Goal: Task Accomplishment & Management: Use online tool/utility

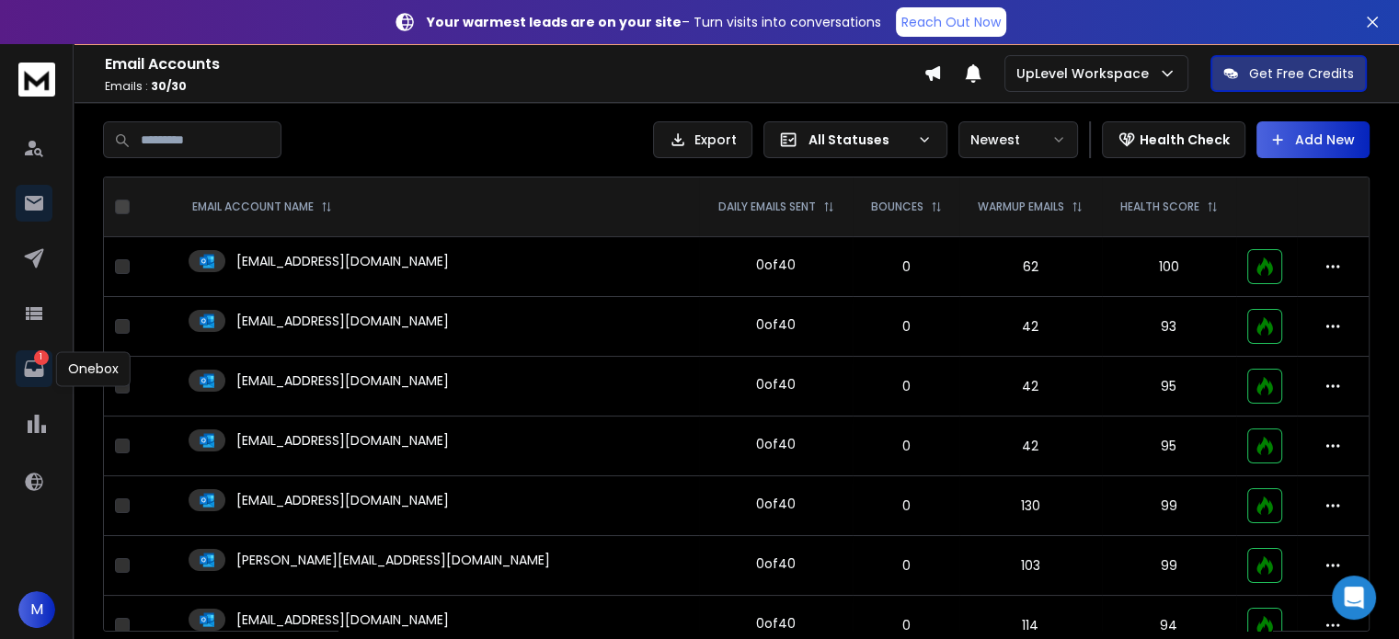
click at [29, 367] on icon at bounding box center [34, 369] width 22 height 22
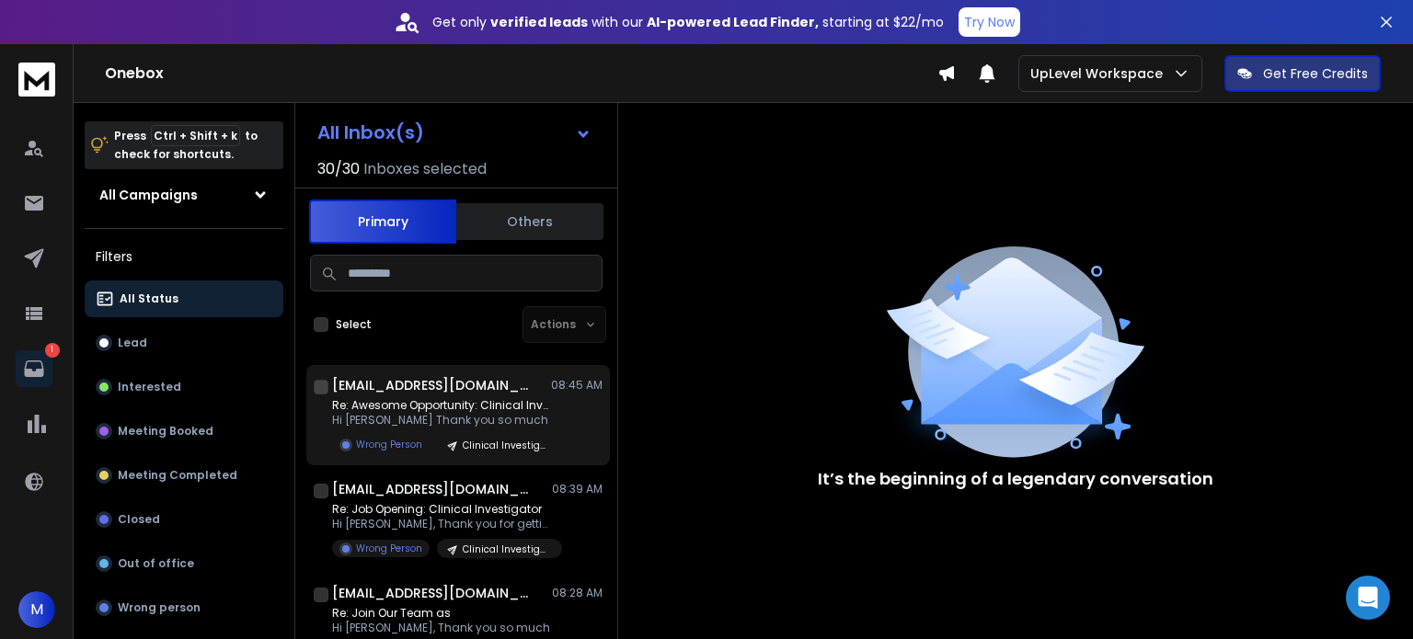
click at [415, 430] on div "Re: Awesome Opportunity: Clinical Investigator Hi [PERSON_NAME] Thank you so mu…" at bounding box center [447, 426] width 230 height 56
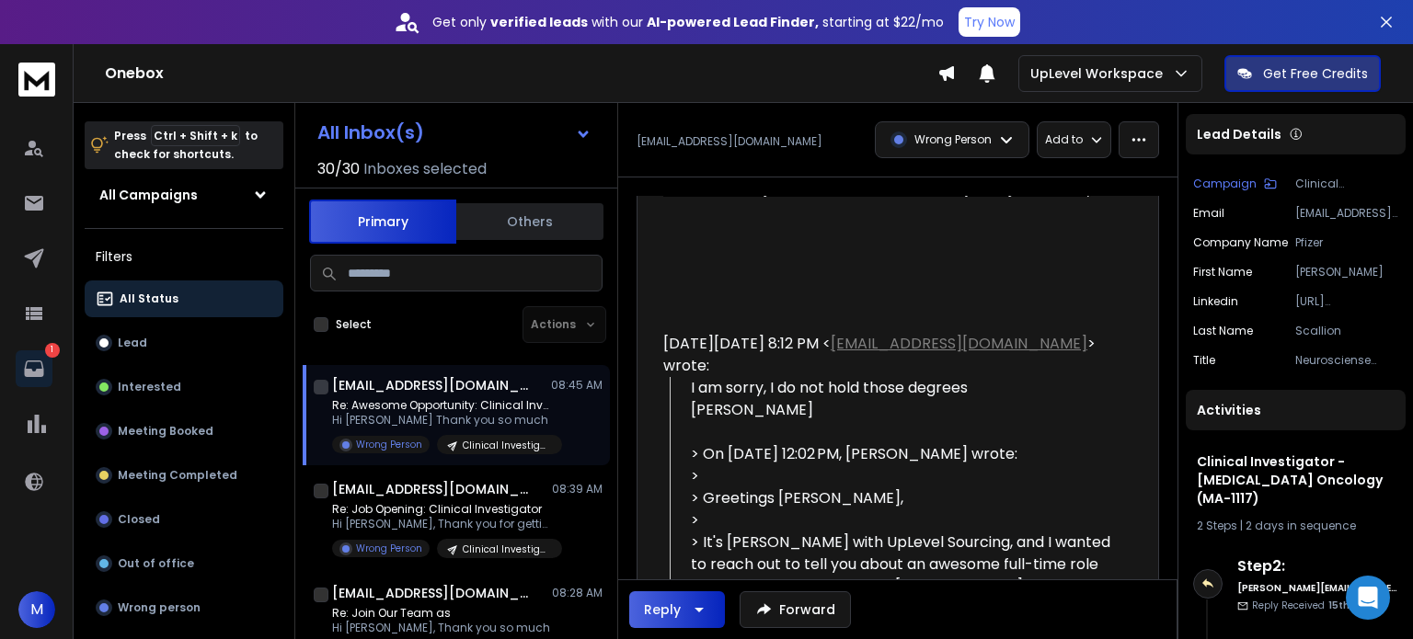
scroll to position [736, 0]
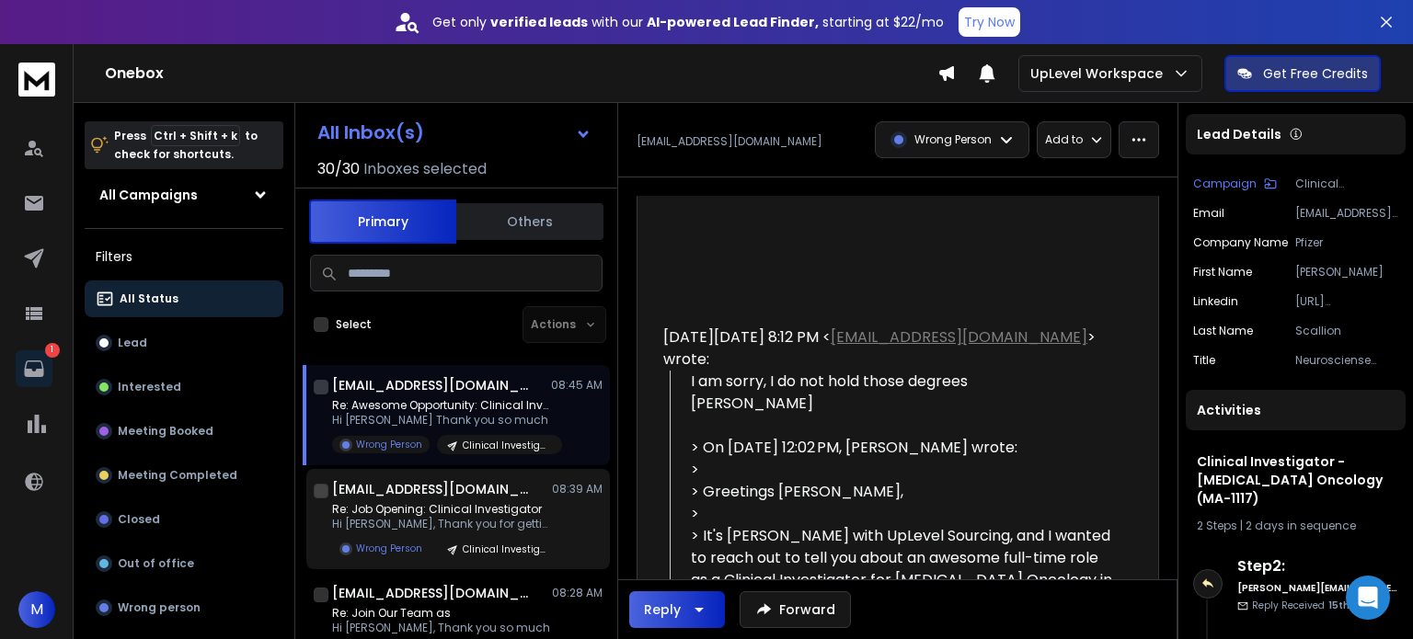
click at [400, 502] on p "Re: Job Opening: Clinical Investigator" at bounding box center [442, 509] width 221 height 15
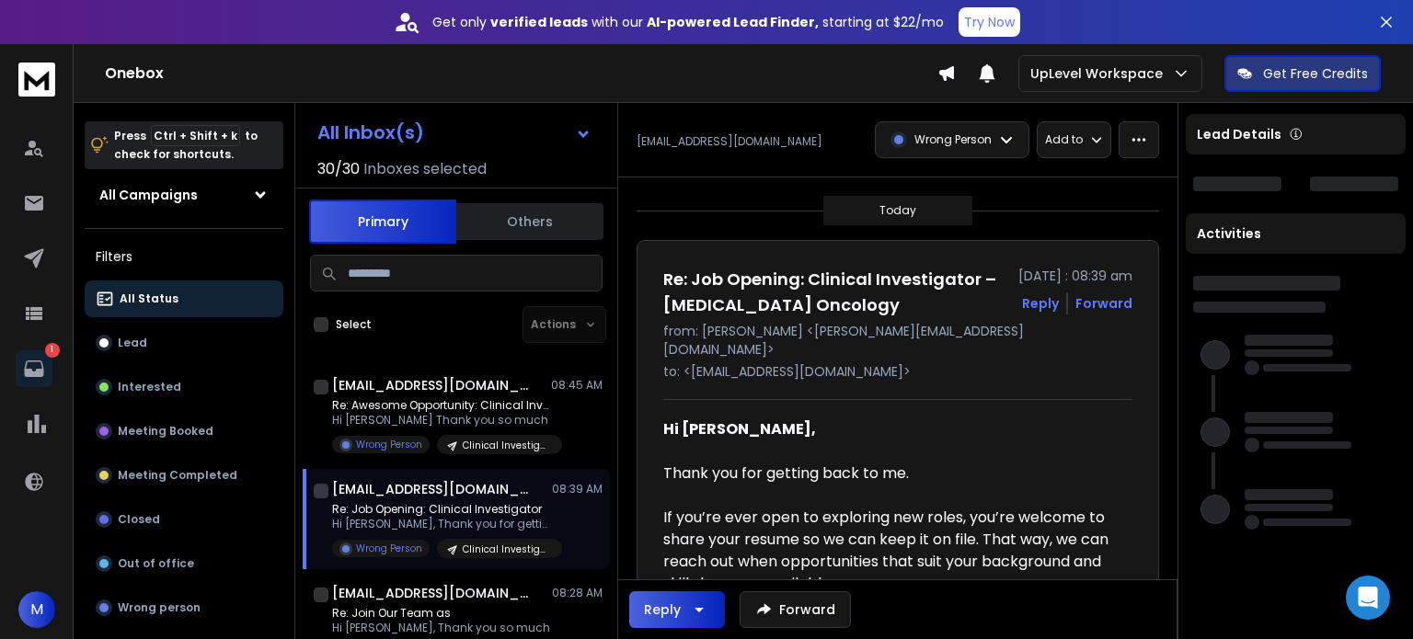
scroll to position [92, 0]
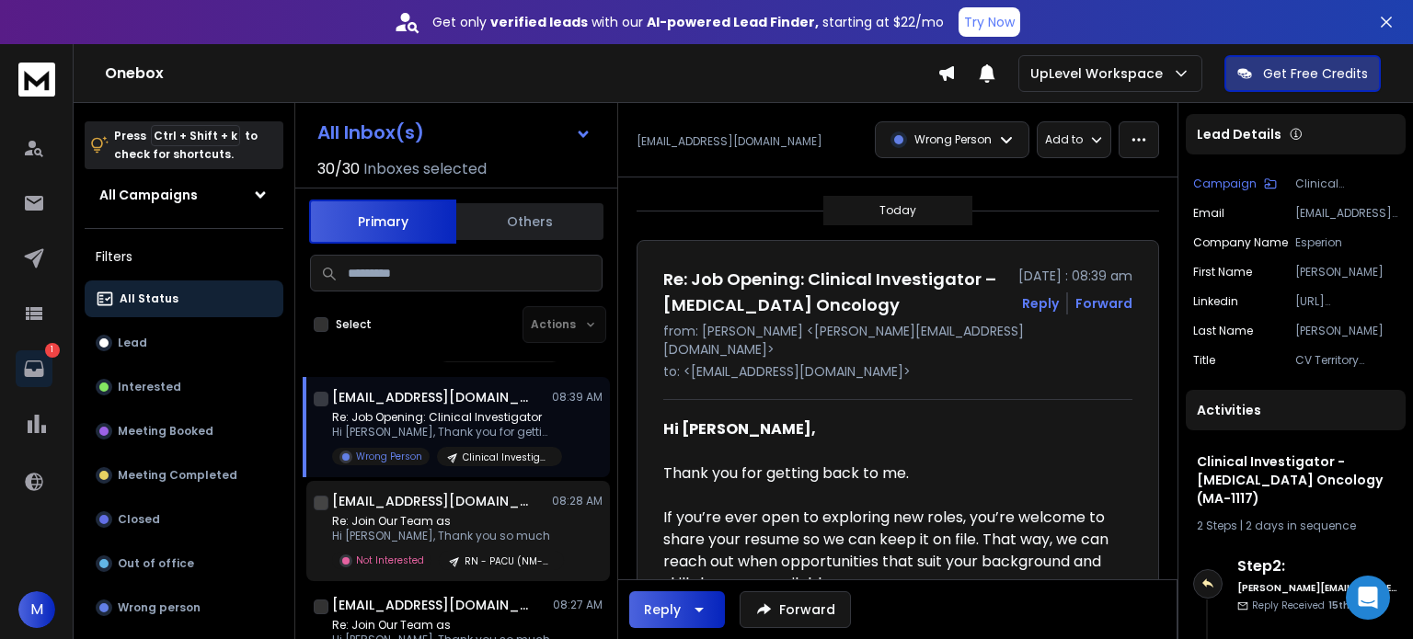
click at [467, 513] on div "ewa.forfinski@gmail.com 08:28 AM Re: Join Our Team as Hi Ewa, Thank you so much…" at bounding box center [467, 531] width 270 height 78
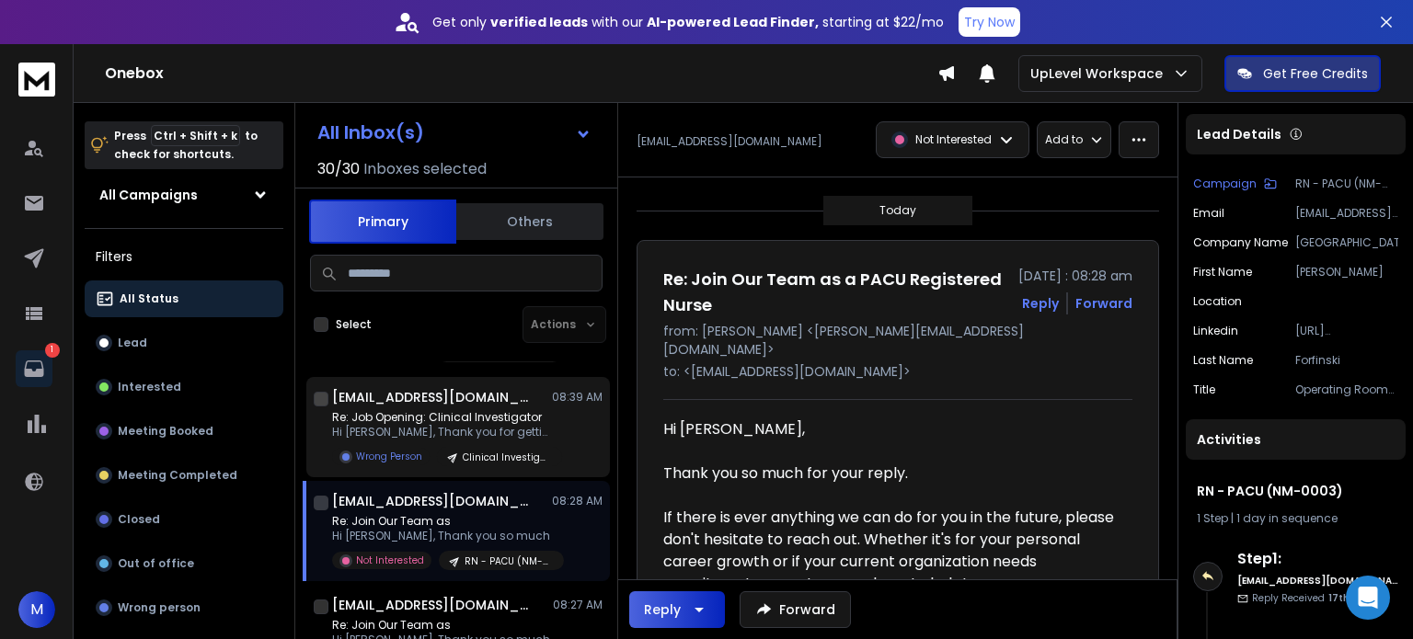
click at [407, 408] on div "donnadiaz93@gmail.com 08:39 AM Re: Job Opening: Clinical Investigator Hi Donna,…" at bounding box center [467, 427] width 270 height 78
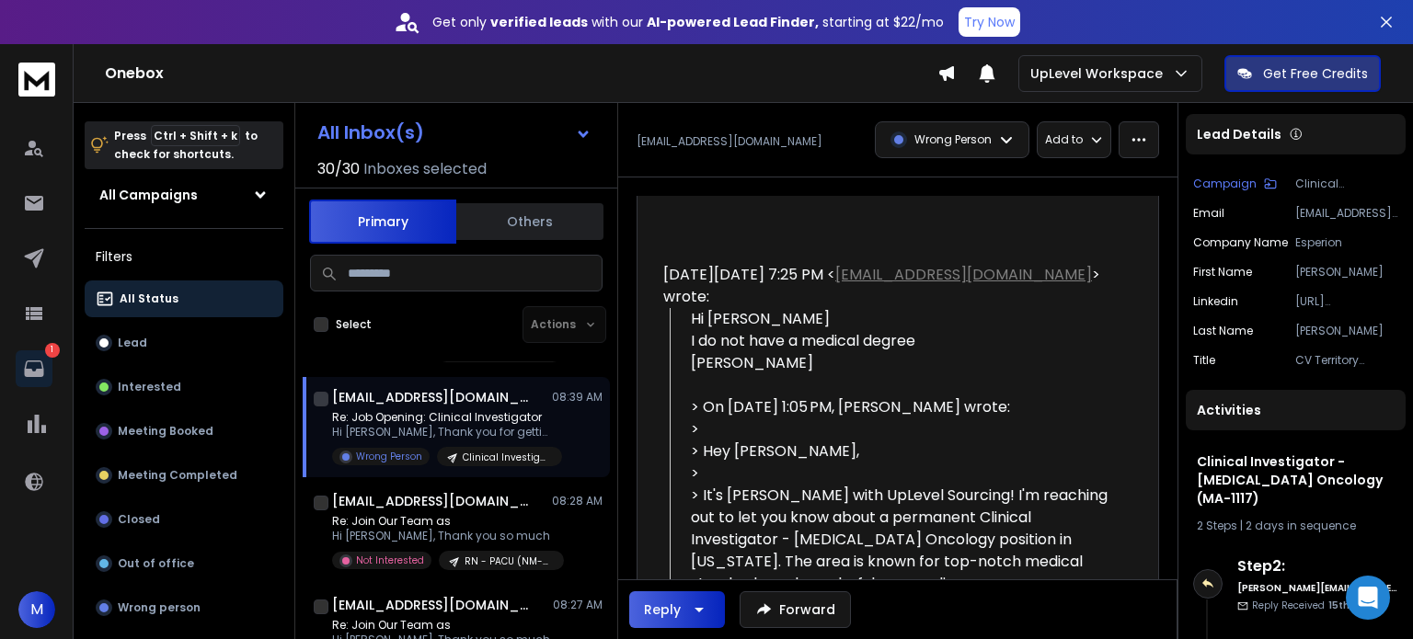
scroll to position [736, 0]
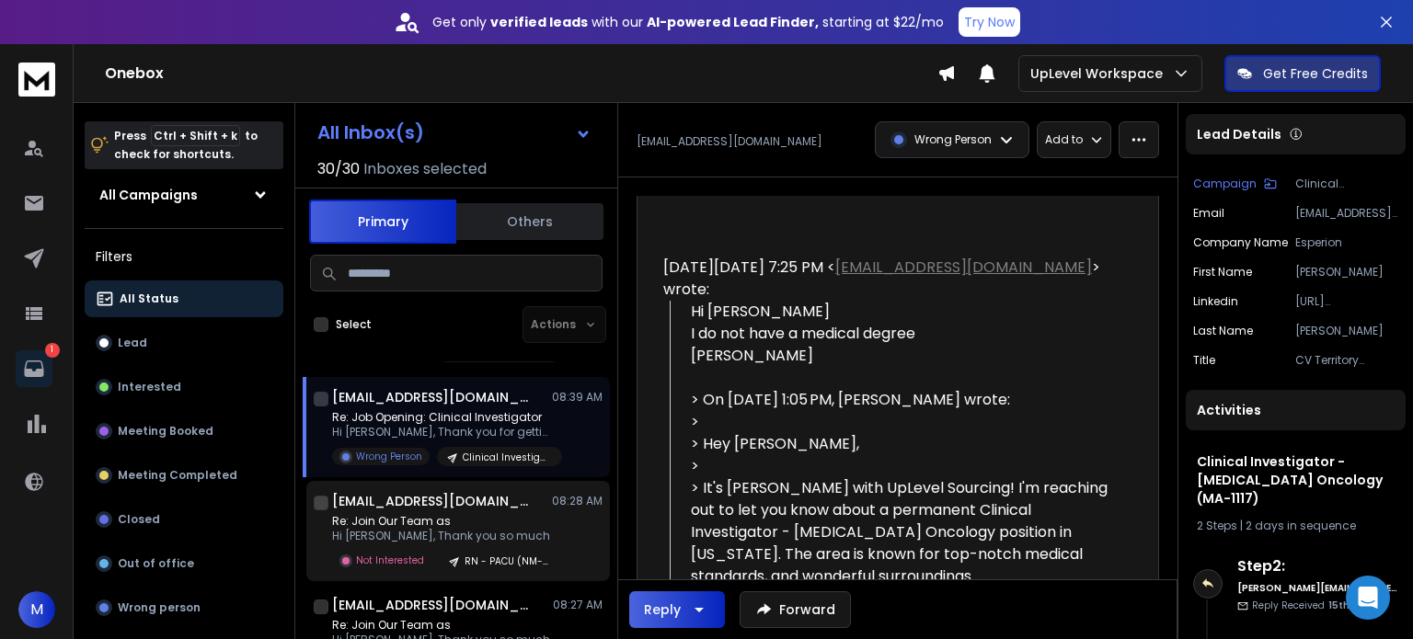
click at [435, 500] on h1 "[EMAIL_ADDRESS][DOMAIN_NAME]" at bounding box center [433, 501] width 202 height 18
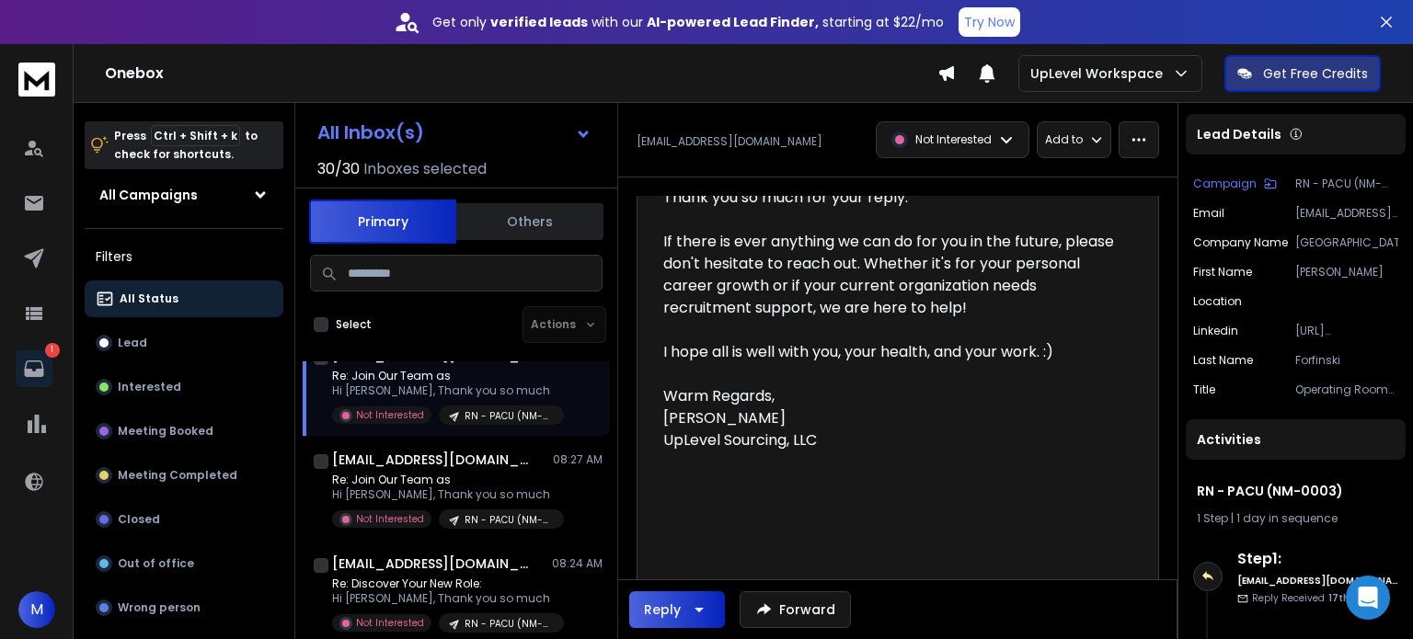
scroll to position [276, 0]
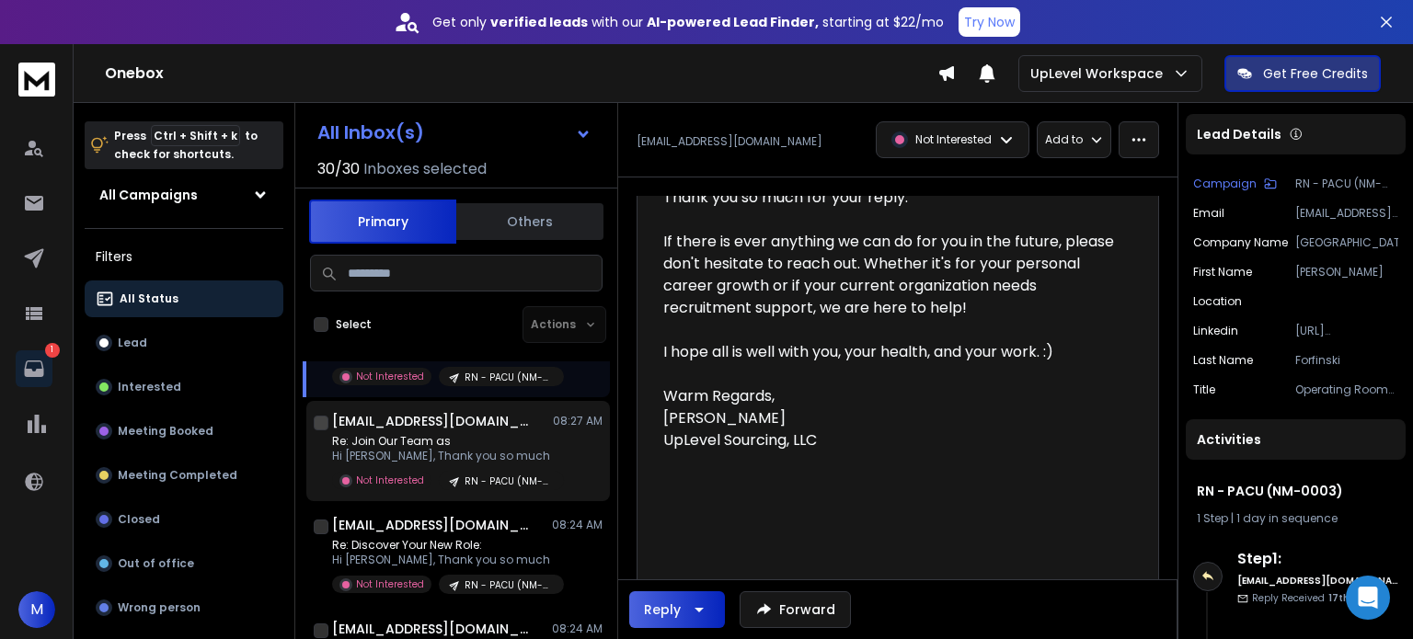
click at [408, 438] on p "Re: Join Our Team as" at bounding box center [442, 441] width 221 height 15
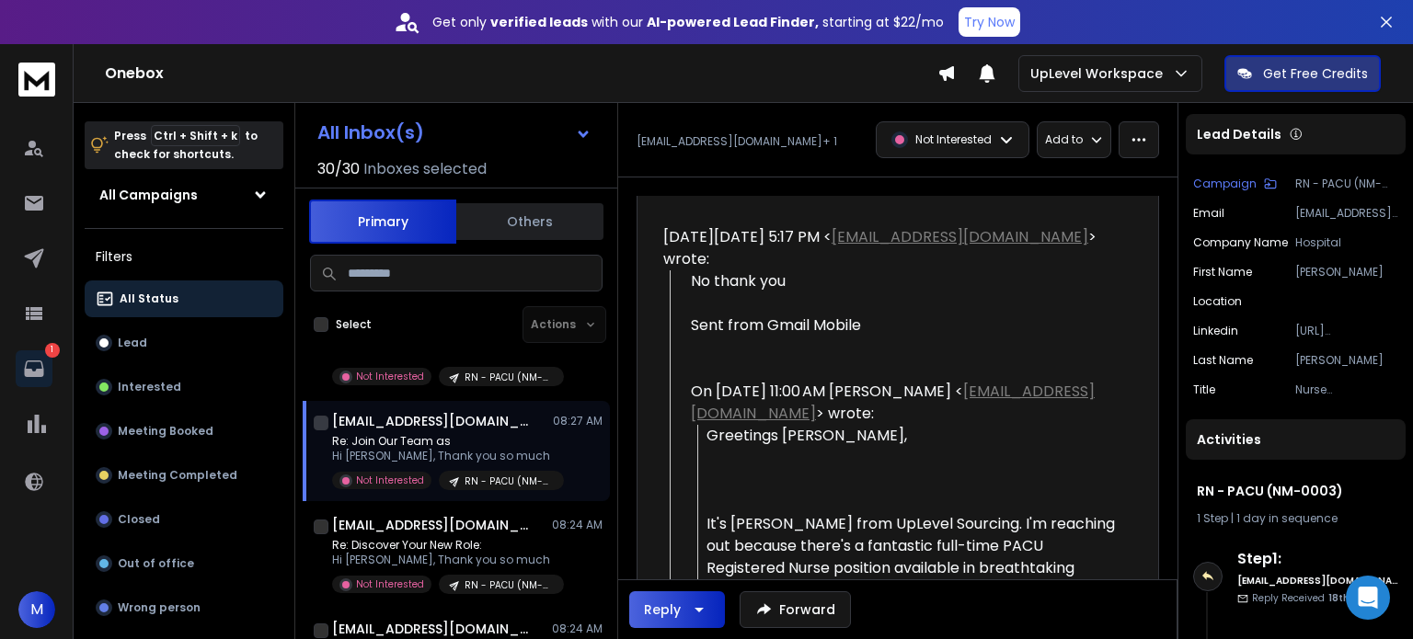
scroll to position [644, 0]
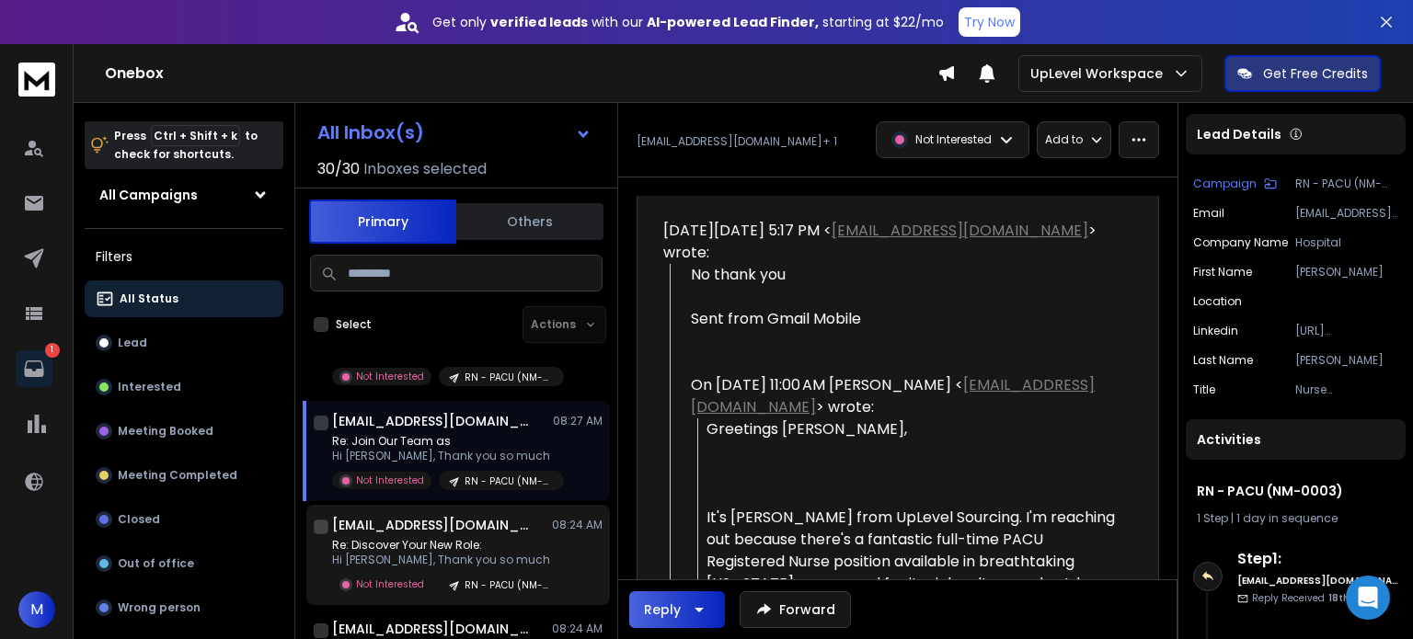
click at [456, 540] on p "Re: Discover Your New Role:" at bounding box center [442, 545] width 221 height 15
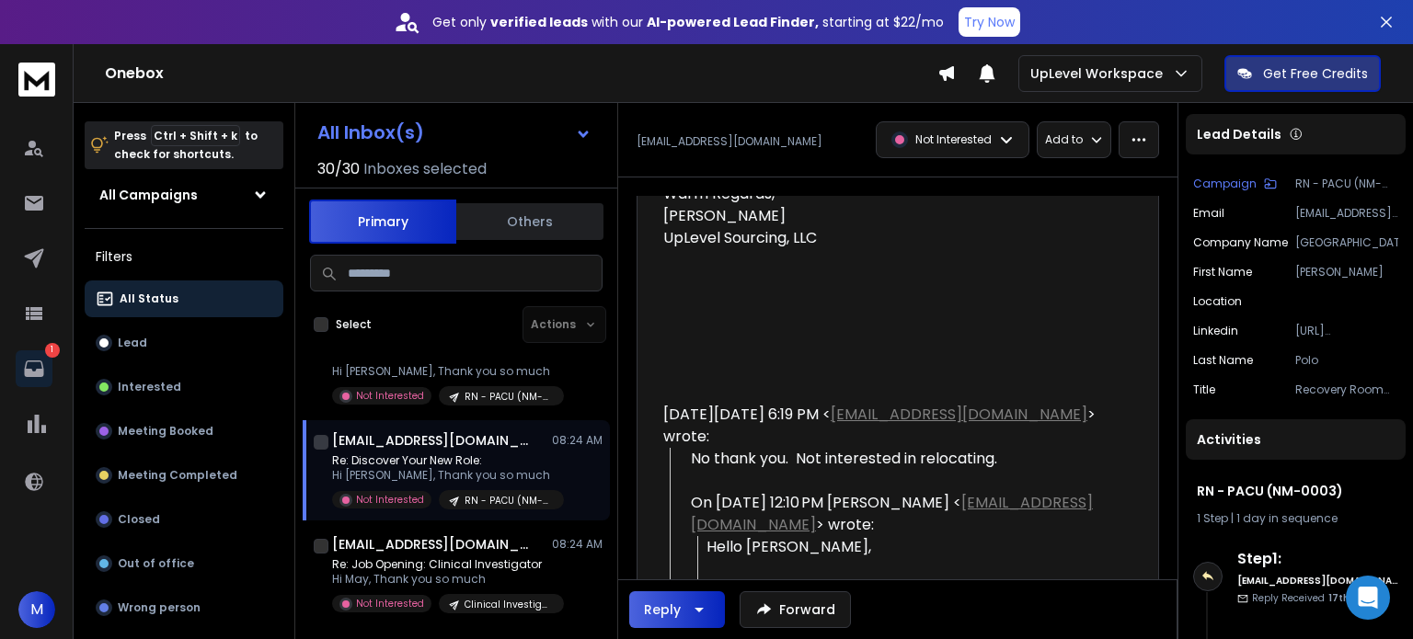
scroll to position [368, 0]
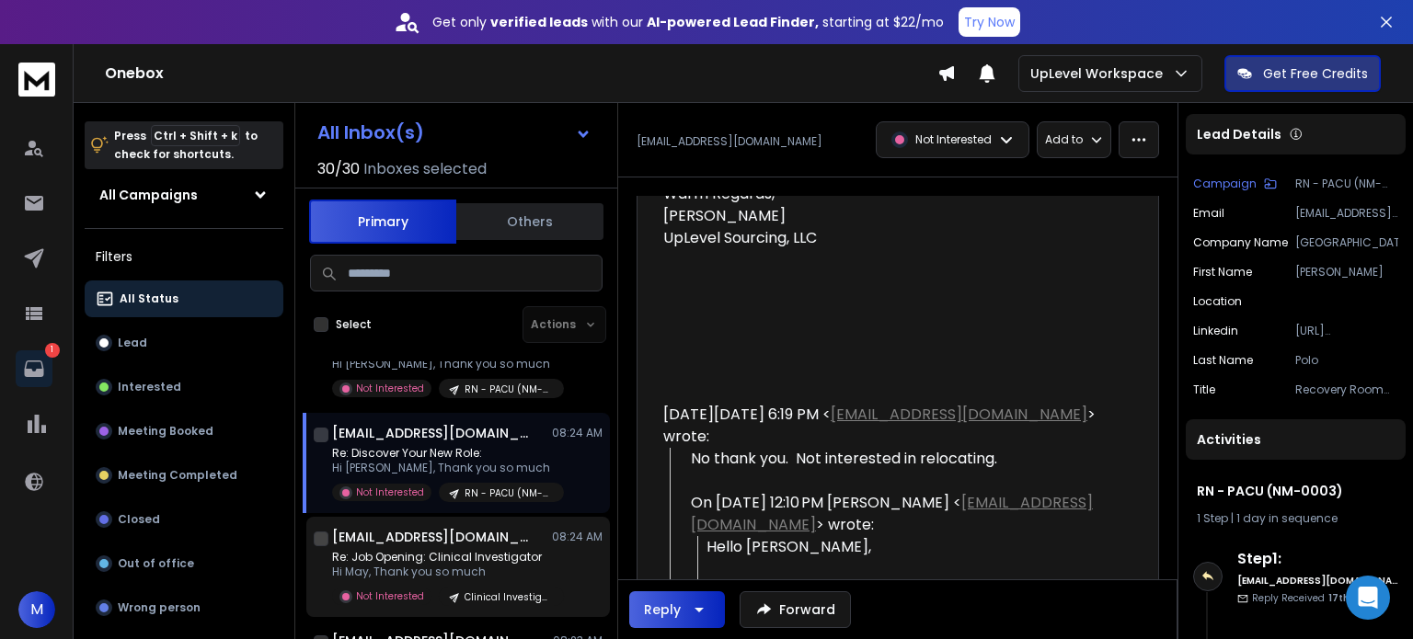
click at [439, 532] on h1 "[EMAIL_ADDRESS][DOMAIN_NAME]" at bounding box center [433, 537] width 202 height 18
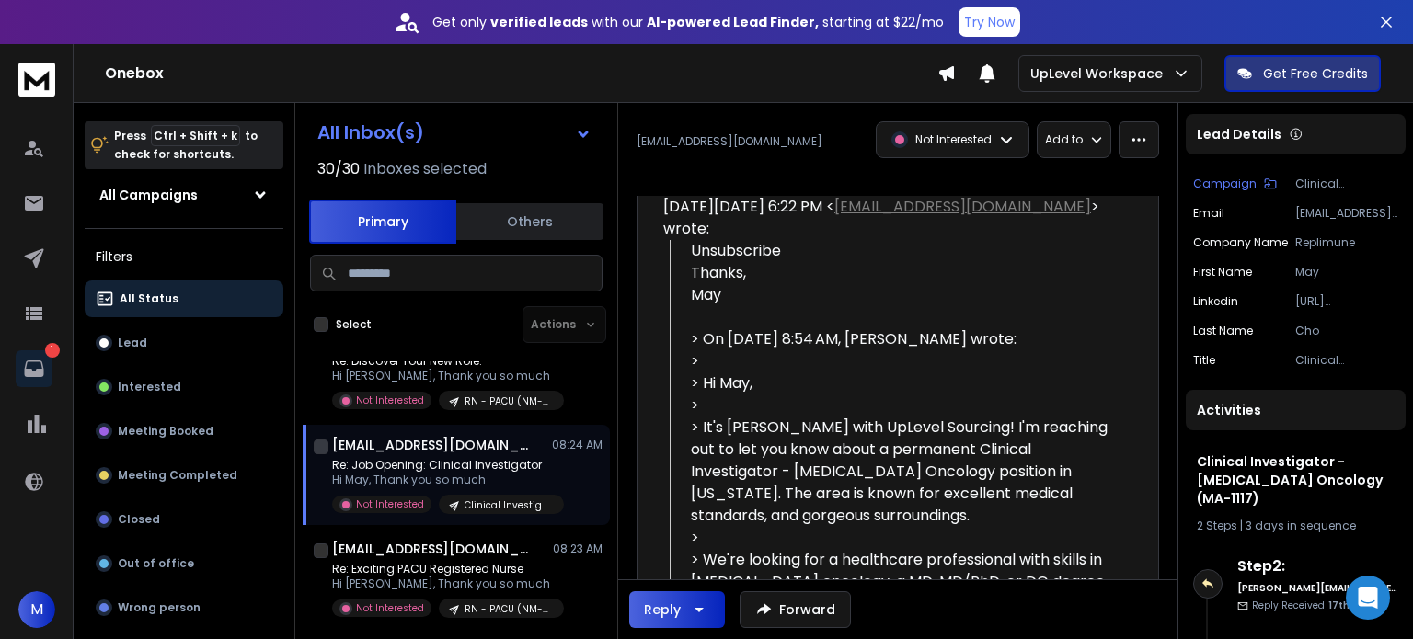
scroll to position [736, 0]
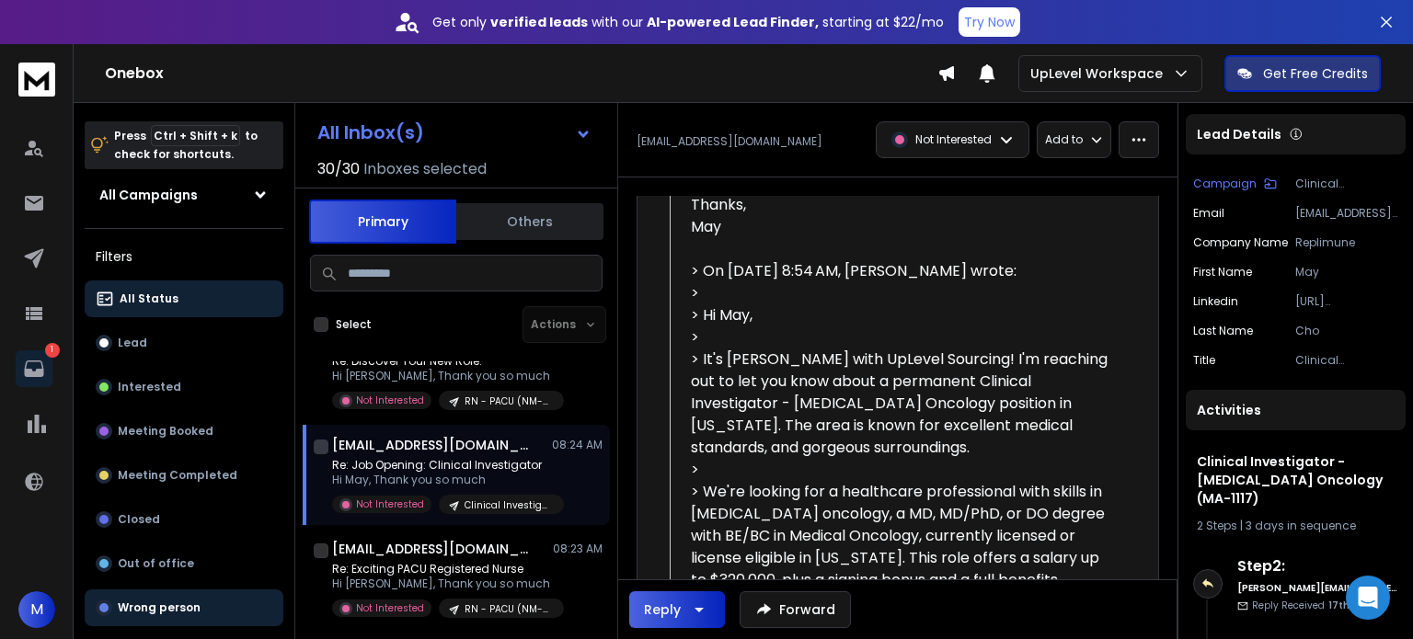
click at [148, 596] on button "Wrong person" at bounding box center [184, 608] width 199 height 37
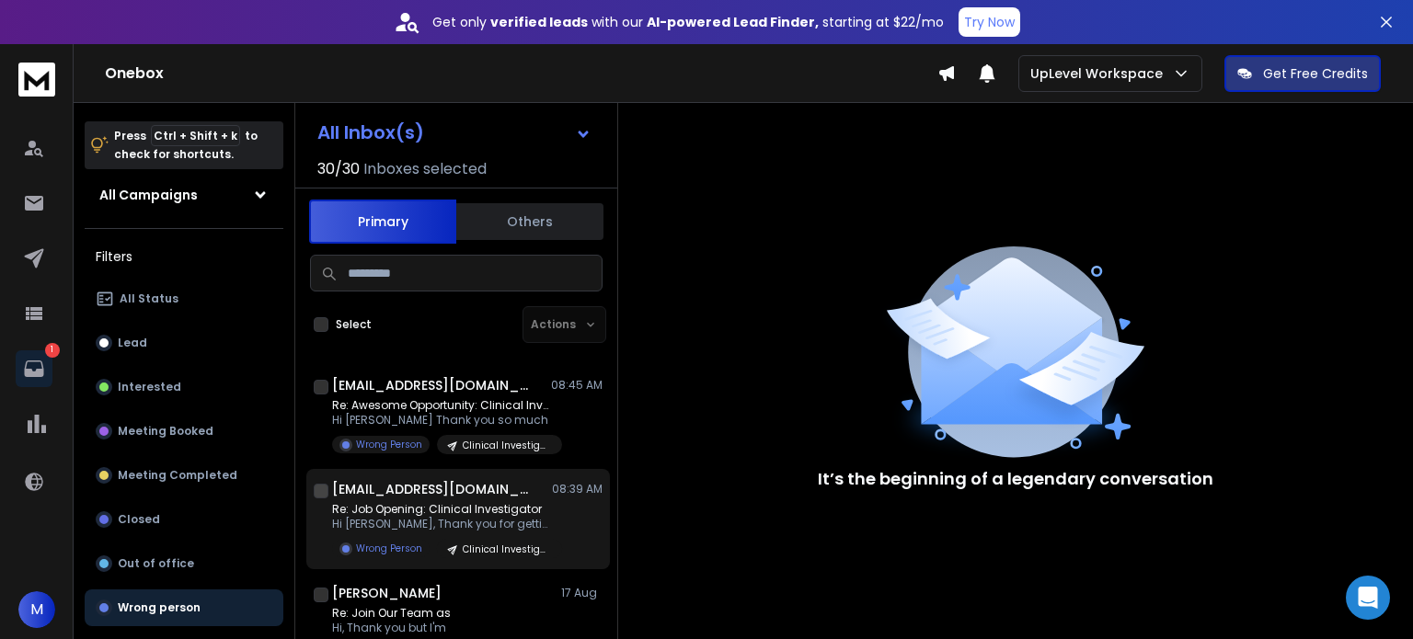
click at [460, 504] on p "Re: Job Opening: Clinical Investigator" at bounding box center [442, 509] width 221 height 15
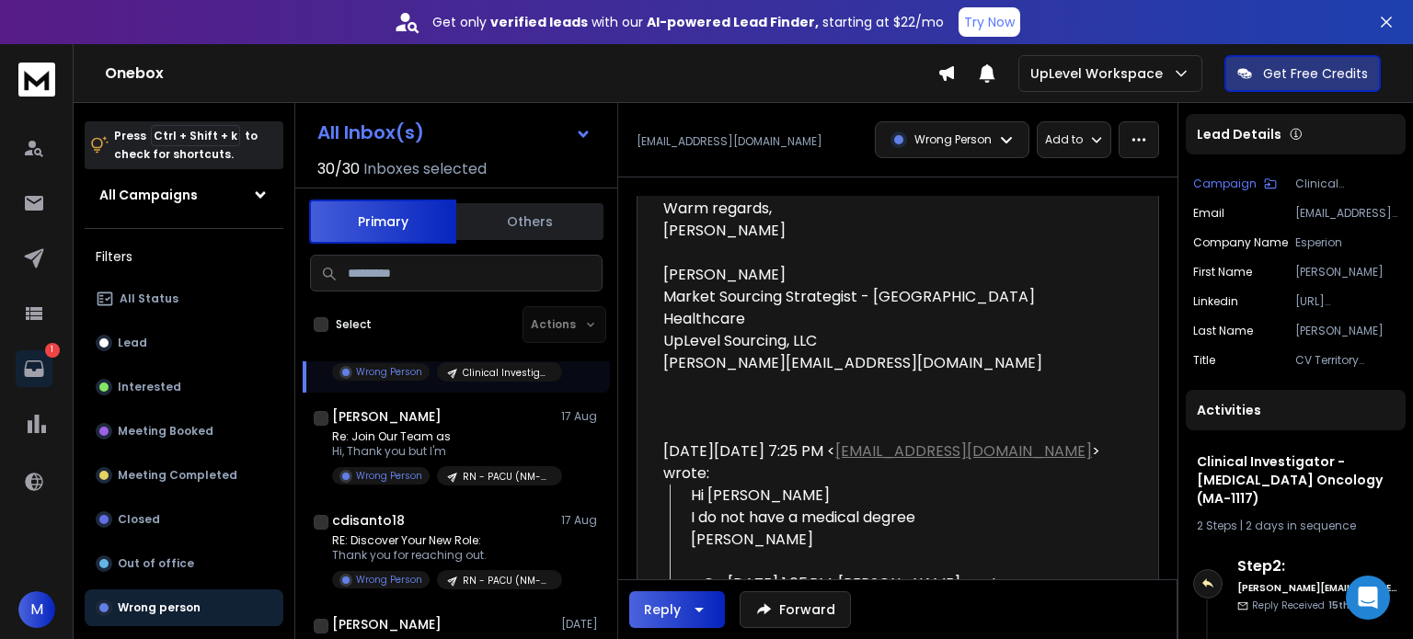
scroll to position [184, 0]
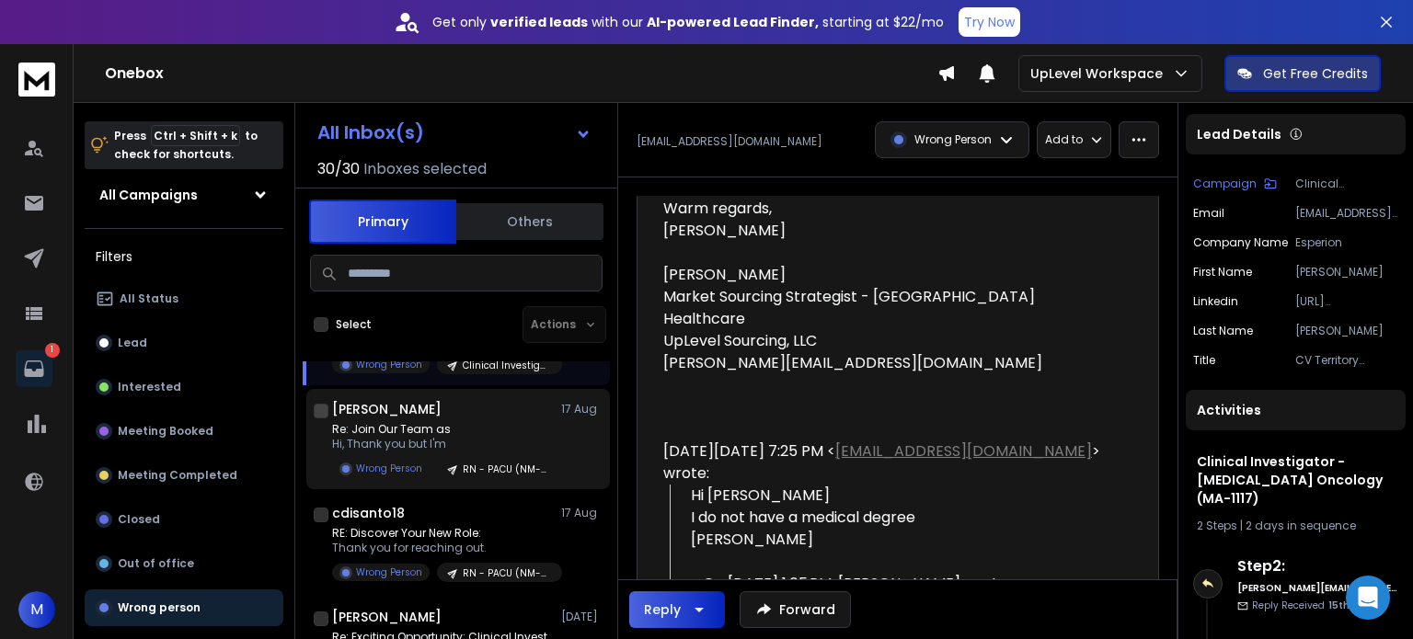
click at [445, 442] on p "Hi, Thank you but I'm" at bounding box center [442, 444] width 221 height 15
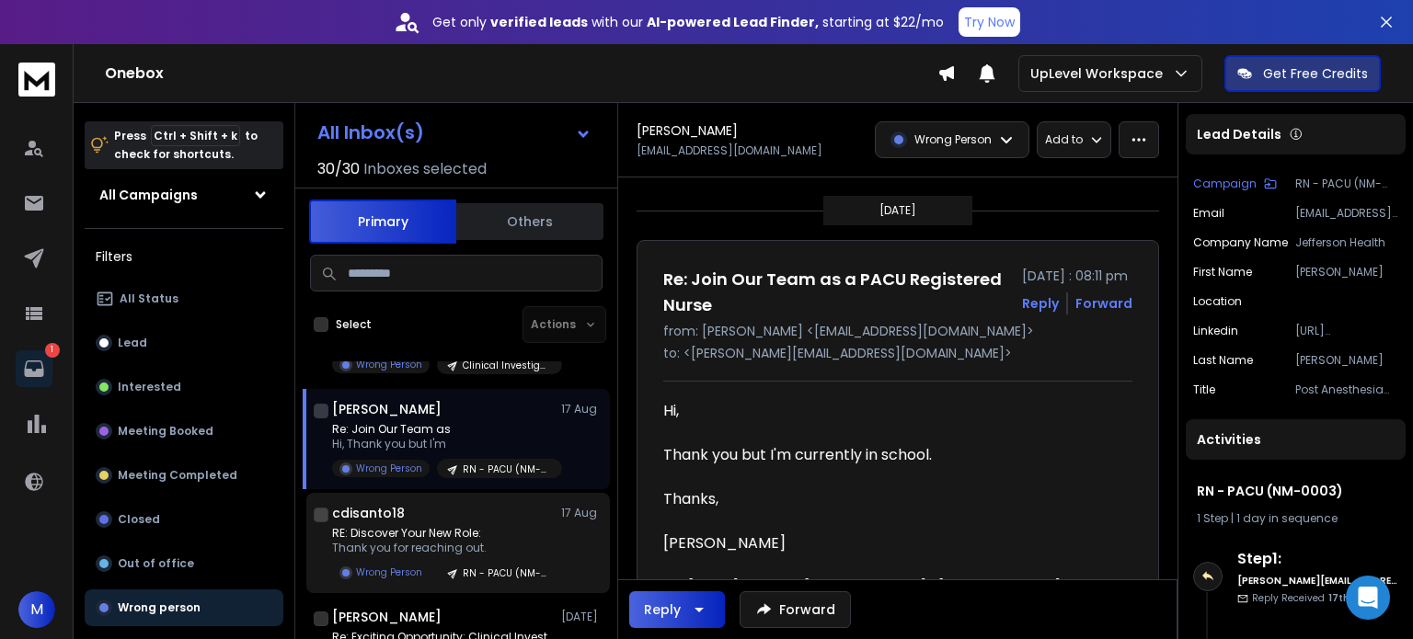
click at [437, 512] on div "cdisanto18 17 Aug" at bounding box center [467, 513] width 270 height 18
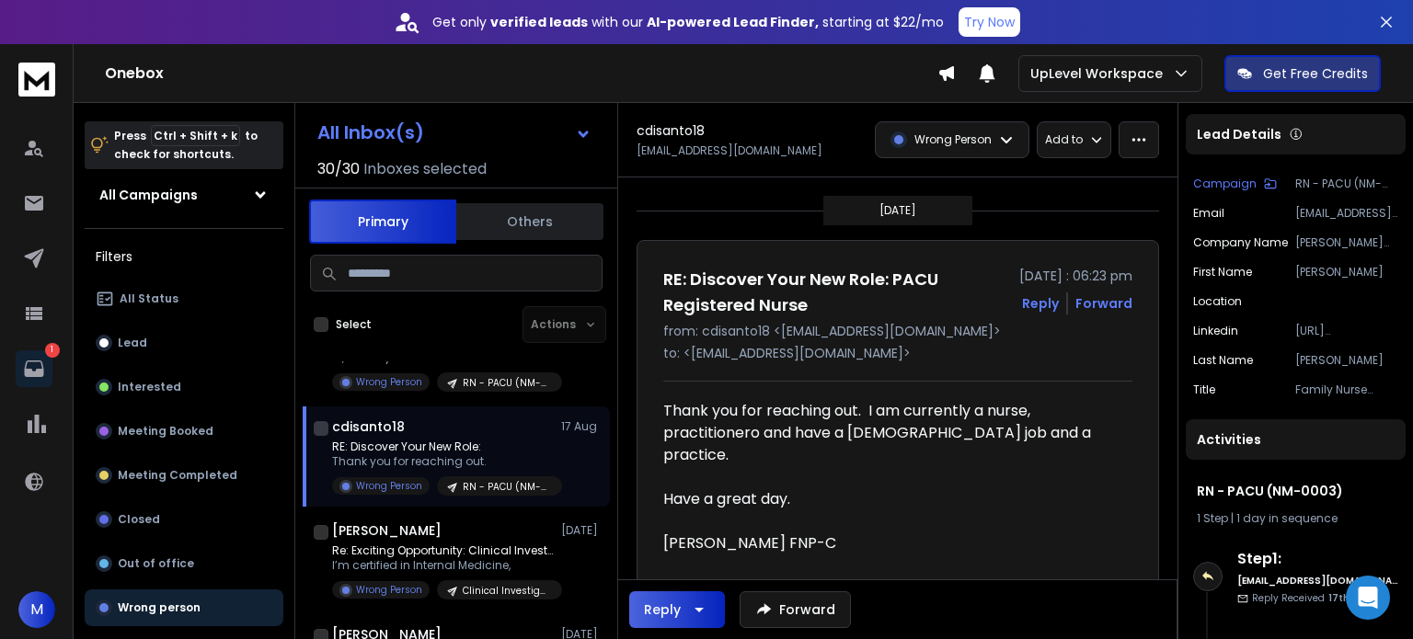
scroll to position [276, 0]
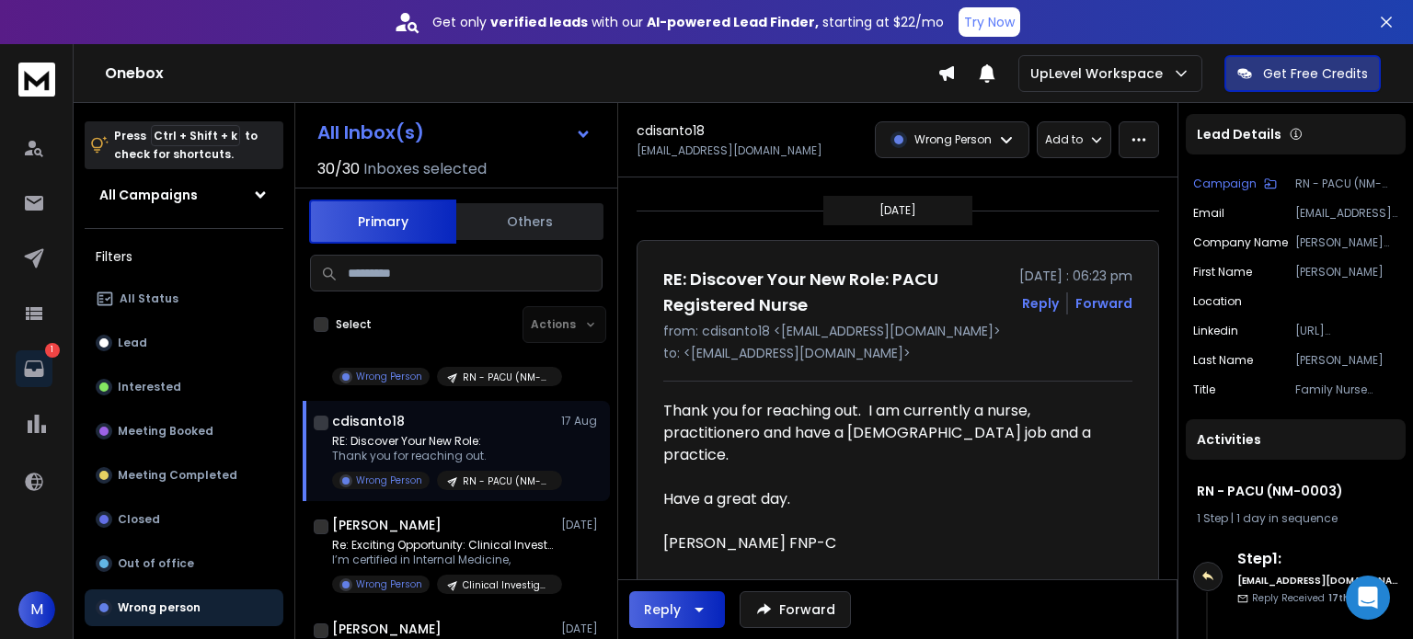
click at [437, 514] on div "Kristin Parris 16 Aug Re: Exciting Opportunity: Clinical Investigator I’m certi…" at bounding box center [458, 555] width 304 height 100
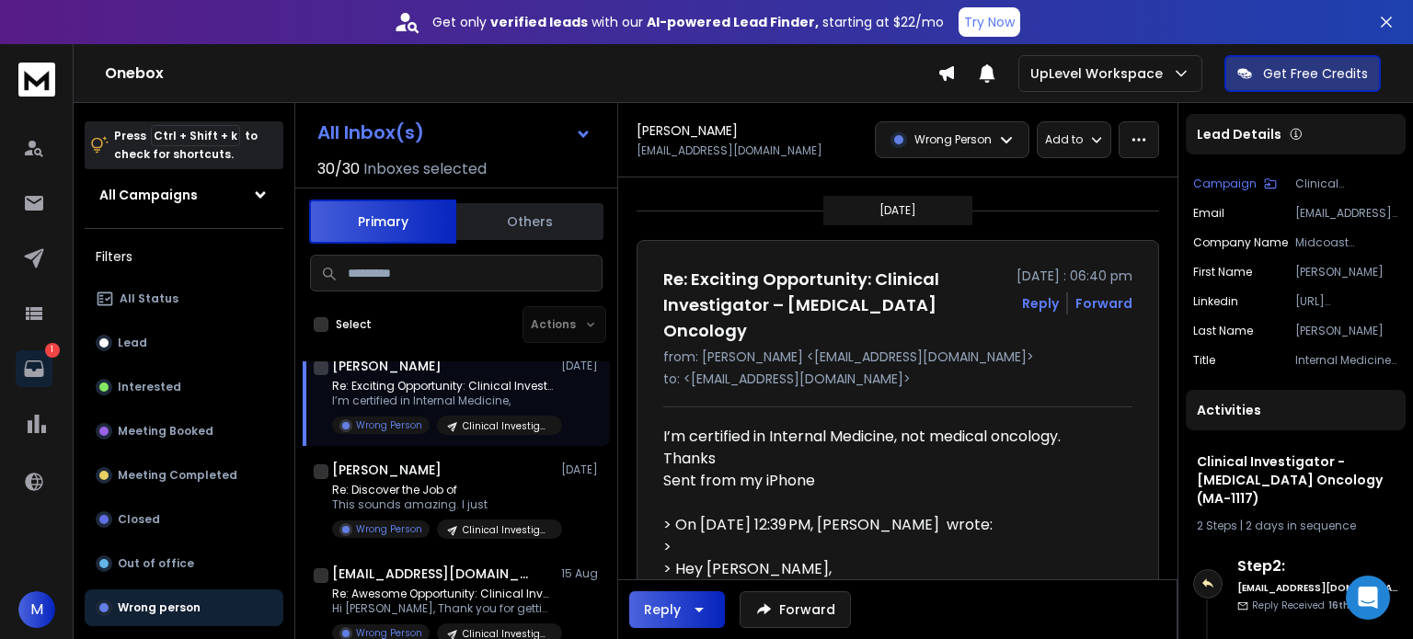
scroll to position [460, 0]
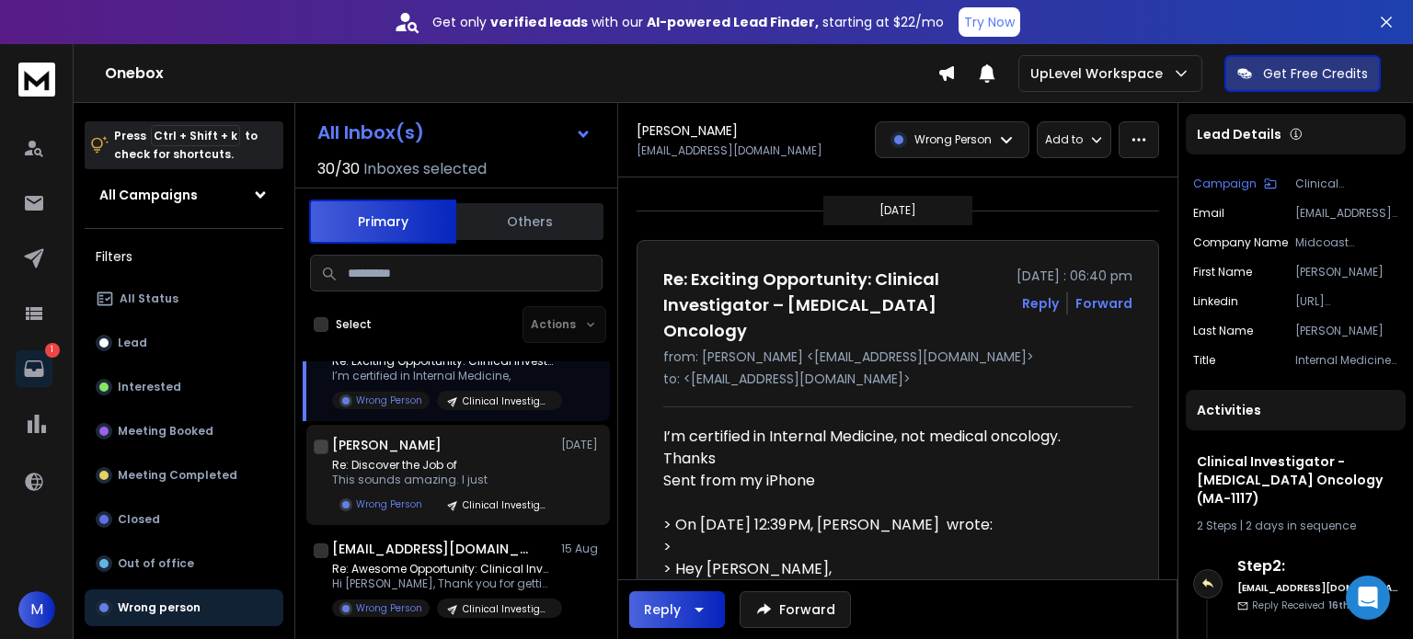
click at [439, 474] on p "This sounds amazing. I just" at bounding box center [442, 480] width 221 height 15
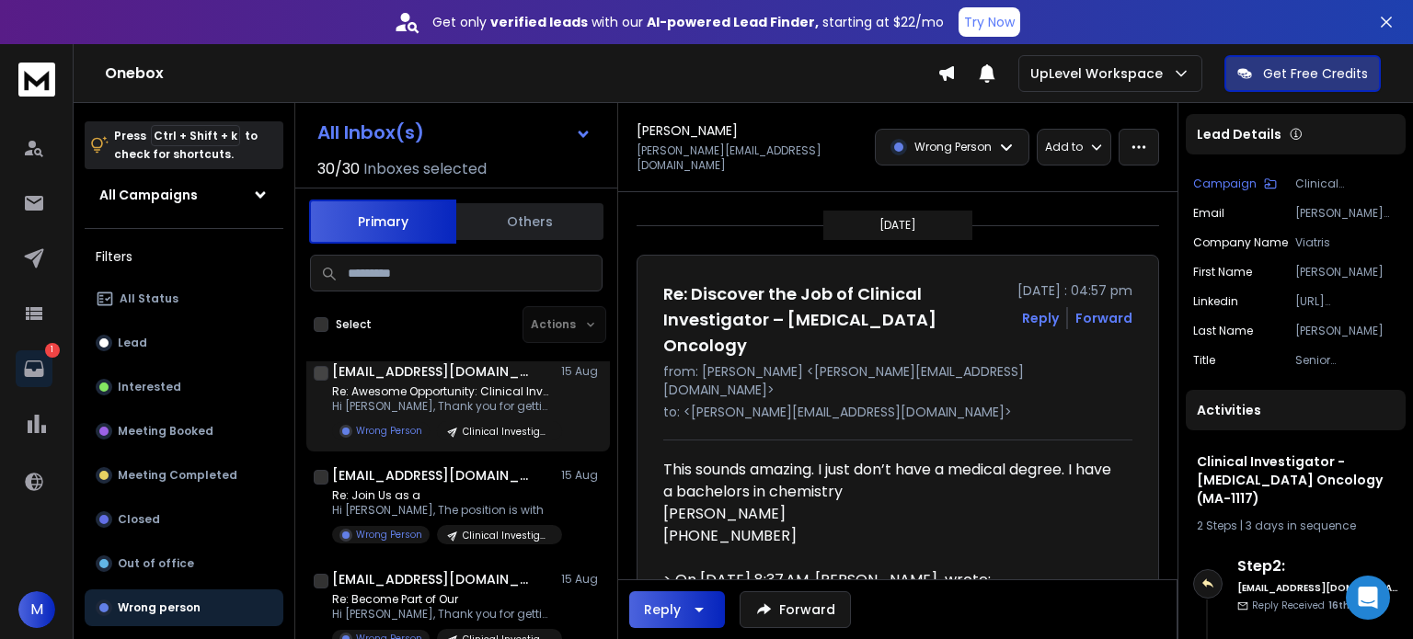
scroll to position [644, 0]
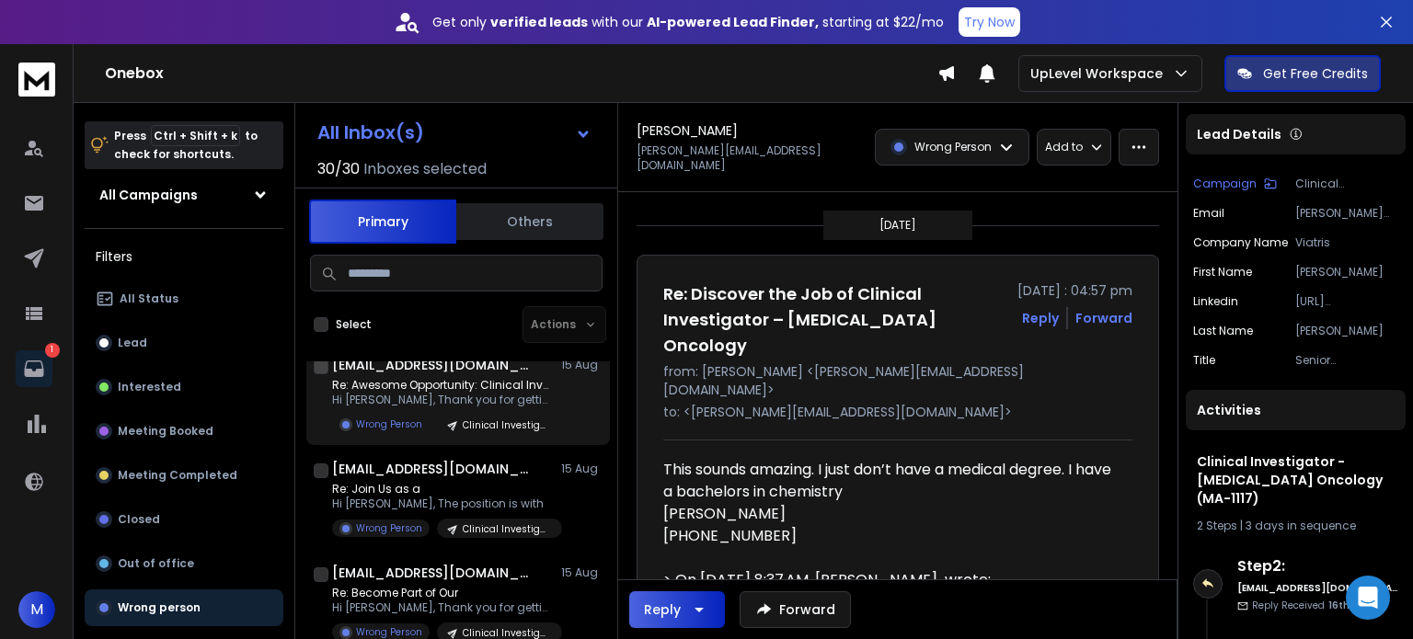
click at [453, 404] on p "Hi [PERSON_NAME], Thank you for getting" at bounding box center [442, 400] width 221 height 15
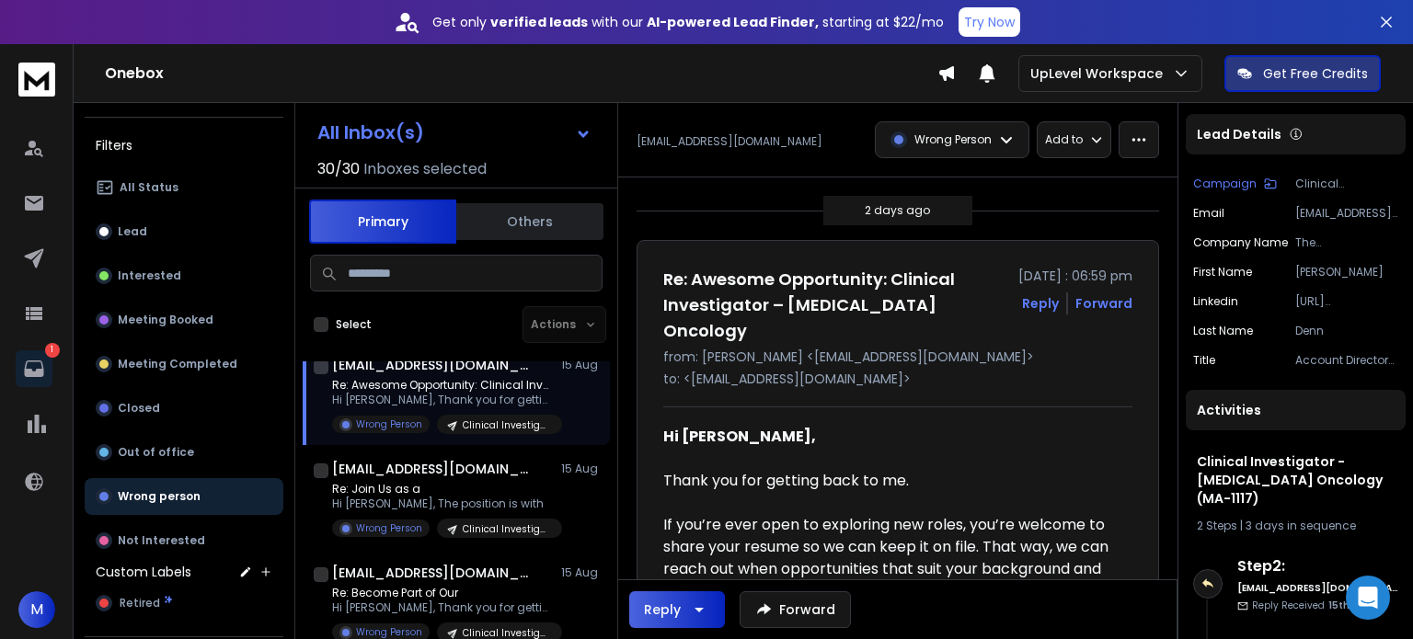
scroll to position [184, 0]
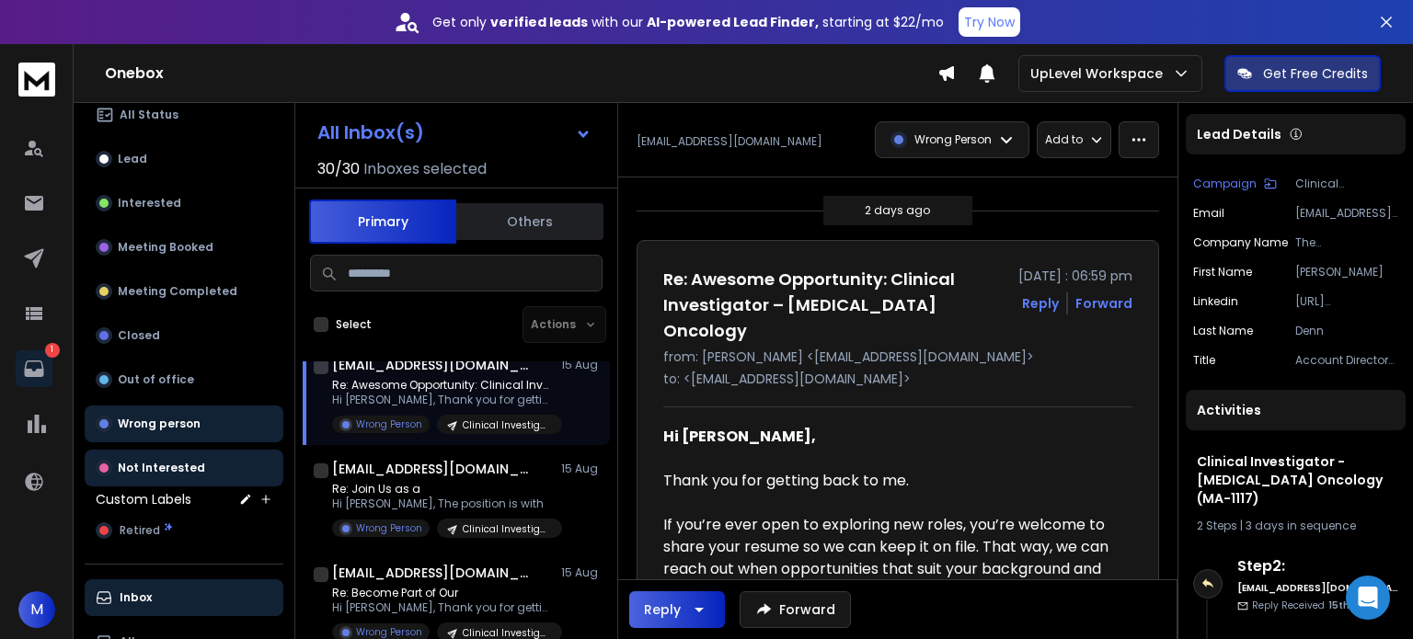
click at [214, 470] on button "Not Interested" at bounding box center [184, 468] width 199 height 37
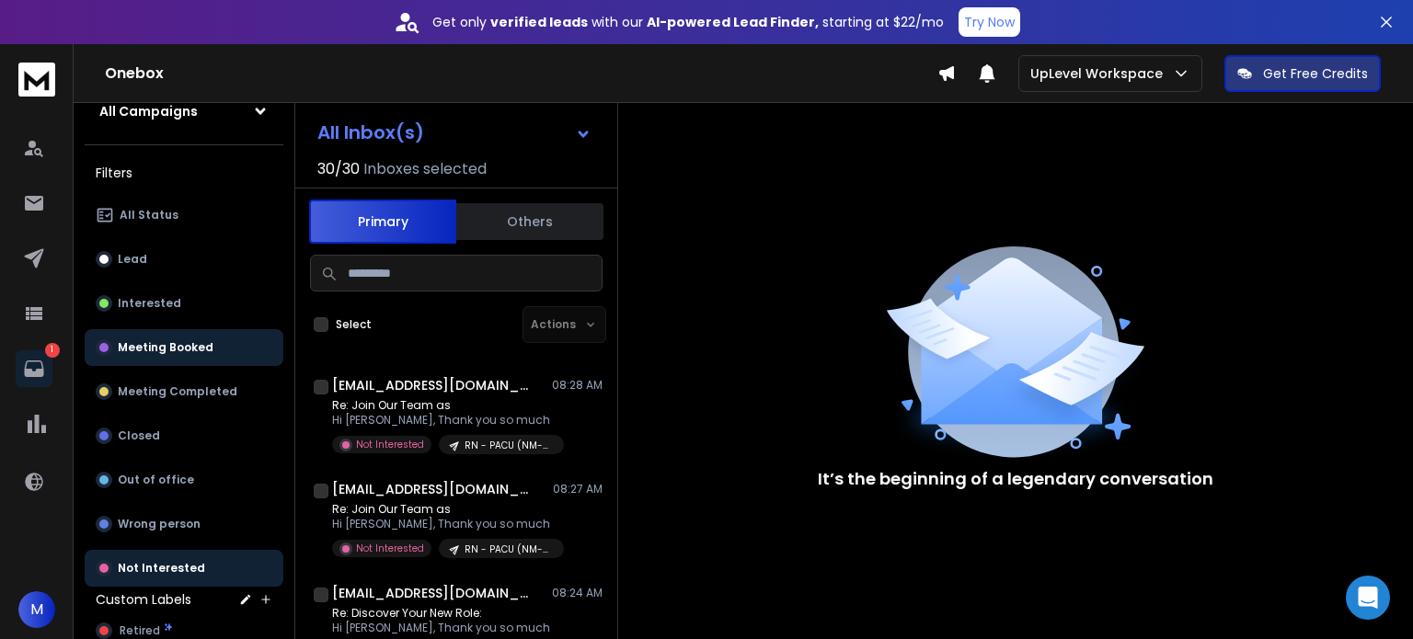
scroll to position [0, 0]
